Goal: Task Accomplishment & Management: Use online tool/utility

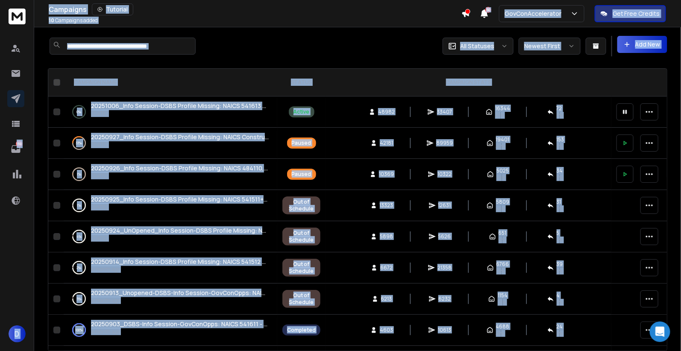
click at [291, 51] on div at bounding box center [203, 46] width 310 height 21
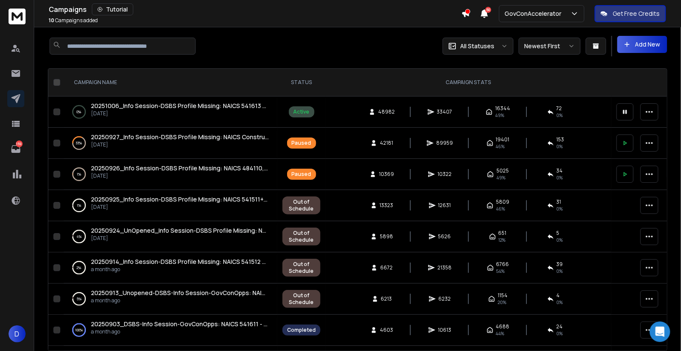
click at [291, 51] on div at bounding box center [203, 46] width 310 height 21
click at [624, 114] on icon at bounding box center [625, 112] width 4 height 4
